Goal: Task Accomplishment & Management: Use online tool/utility

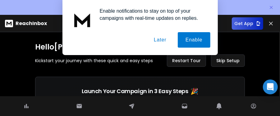
click at [166, 41] on button "Later" at bounding box center [160, 40] width 28 height 16
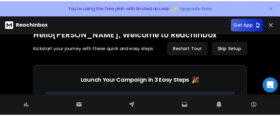
scroll to position [15, 0]
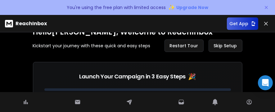
click at [265, 23] on icon at bounding box center [266, 24] width 6 height 6
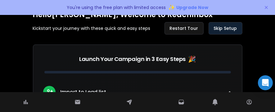
click at [234, 29] on span "Skip Setup" at bounding box center [225, 28] width 23 height 6
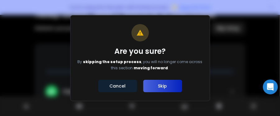
click at [160, 87] on button "Skip" at bounding box center [162, 86] width 39 height 12
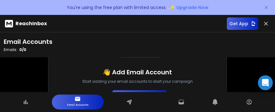
scroll to position [17, 0]
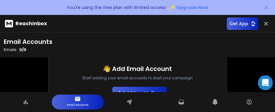
click at [266, 23] on icon at bounding box center [266, 24] width 6 height 6
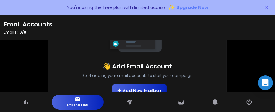
scroll to position [0, 0]
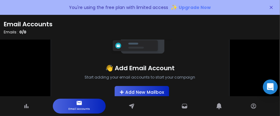
click at [270, 7] on icon "Close notification" at bounding box center [270, 7] width 5 height 5
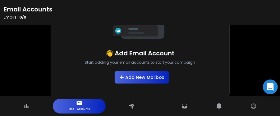
click at [88, 107] on p "Email Accounts" at bounding box center [78, 109] width 21 height 6
click at [82, 107] on p "Email Accounts" at bounding box center [78, 109] width 21 height 6
click at [137, 78] on button "Add New Mailbox" at bounding box center [141, 77] width 54 height 12
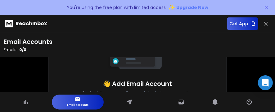
click at [266, 22] on icon at bounding box center [266, 24] width 6 height 6
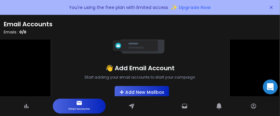
click at [271, 7] on icon "Close notification" at bounding box center [270, 7] width 5 height 5
